Goal: Task Accomplishment & Management: Manage account settings

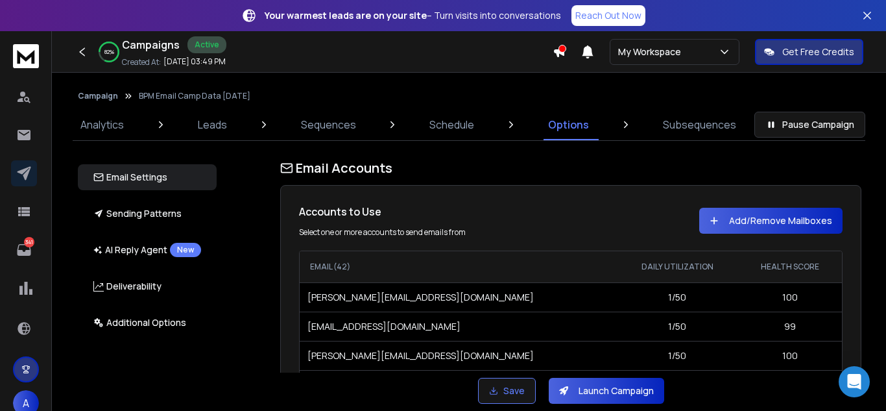
scroll to position [6, 0]
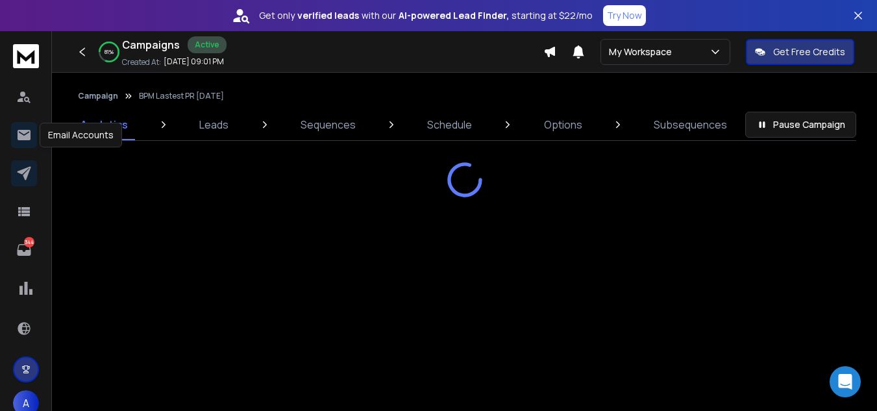
click at [20, 131] on icon at bounding box center [24, 135] width 13 height 10
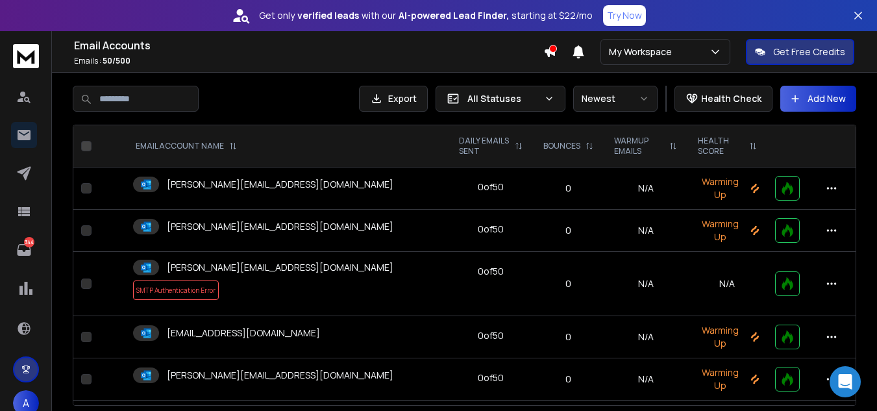
click at [781, 277] on icon at bounding box center [786, 283] width 11 height 13
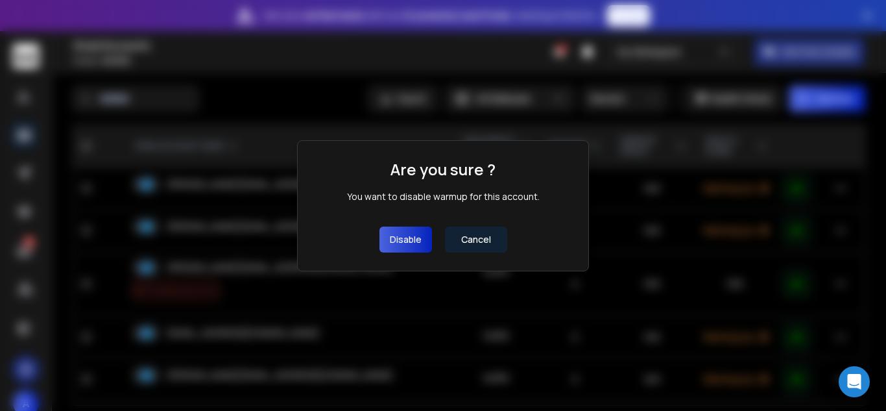
click at [406, 237] on button "Disable" at bounding box center [406, 239] width 53 height 26
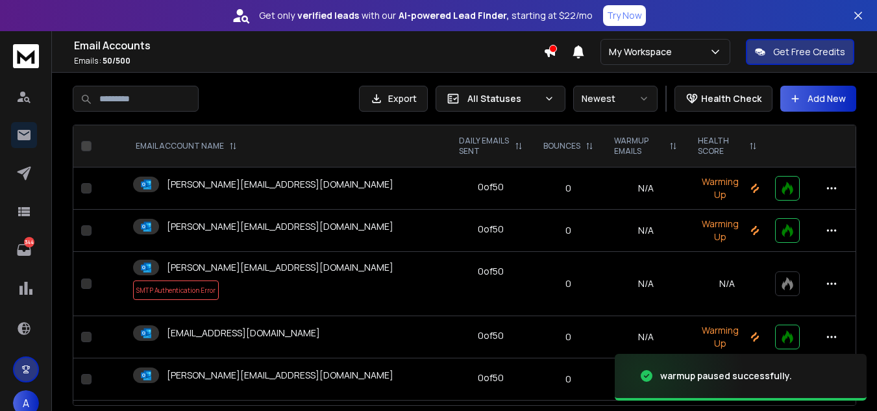
click at [781, 277] on icon at bounding box center [787, 283] width 13 height 13
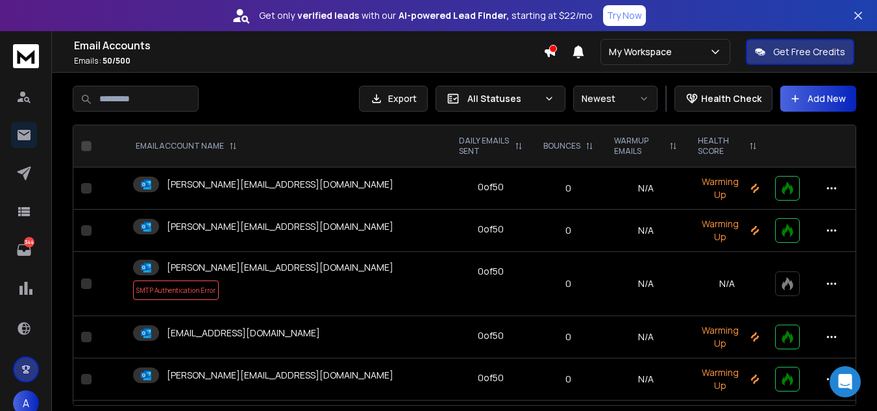
click at [781, 277] on icon at bounding box center [786, 283] width 11 height 13
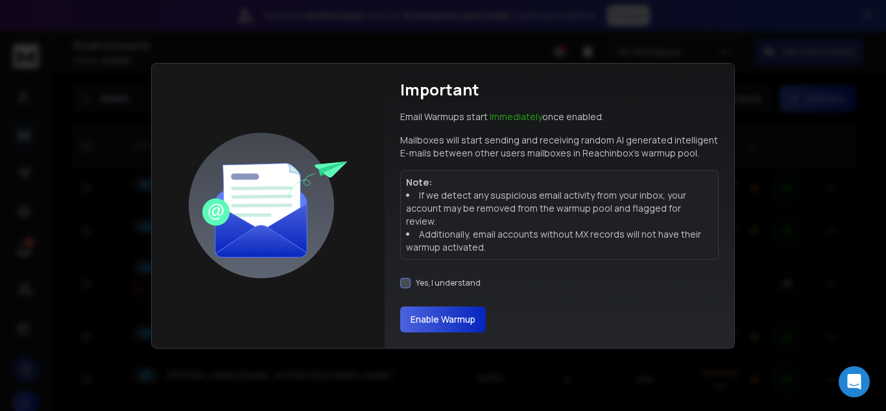
click at [406, 278] on button "Yes, I understand" at bounding box center [405, 283] width 10 height 10
click at [429, 306] on button "Enable Warmup" at bounding box center [443, 319] width 86 height 26
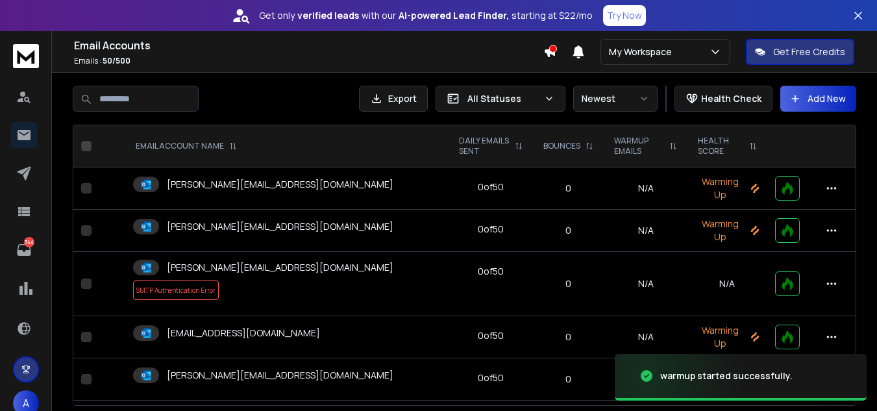
click at [219, 280] on span "SMTP Authentication Error" at bounding box center [176, 289] width 86 height 19
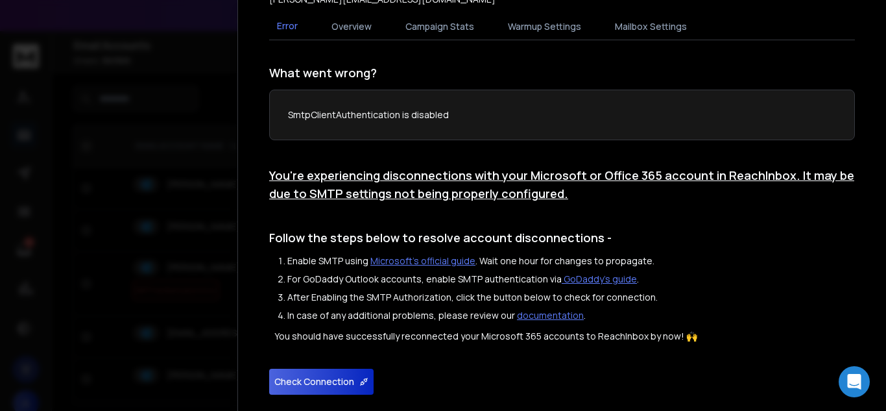
scroll to position [64, 0]
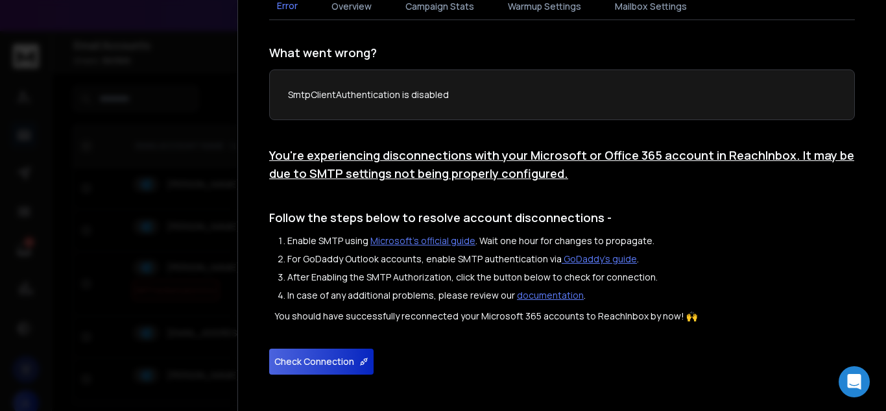
click at [318, 359] on button "Check Connection" at bounding box center [321, 361] width 104 height 26
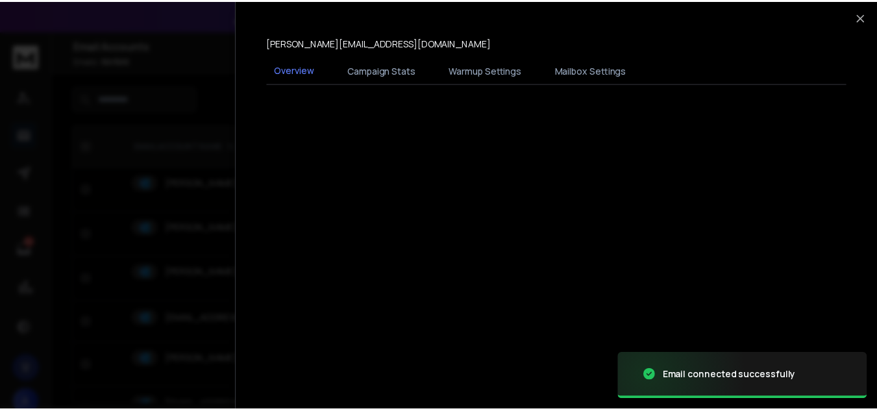
scroll to position [0, 0]
